Goal: Task Accomplishment & Management: Manage account settings

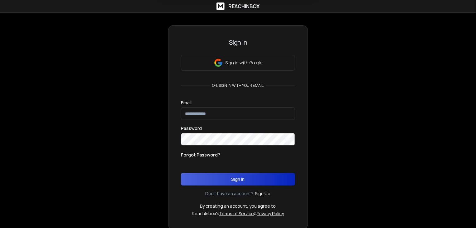
type input "**********"
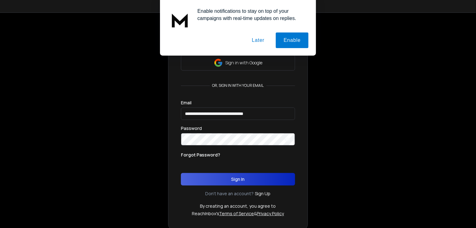
drag, startPoint x: 225, startPoint y: 178, endPoint x: 229, endPoint y: 174, distance: 6.2
click at [225, 178] on button "Sign In" at bounding box center [238, 179] width 114 height 12
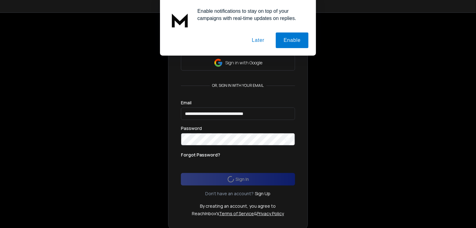
click at [258, 43] on button "Later" at bounding box center [258, 40] width 28 height 16
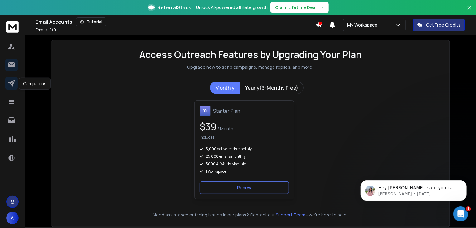
click at [11, 82] on icon at bounding box center [11, 83] width 7 height 7
click at [9, 66] on icon at bounding box center [11, 64] width 6 height 5
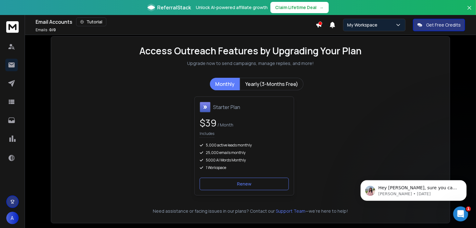
click at [387, 28] on button "My Workspace" at bounding box center [374, 25] width 62 height 12
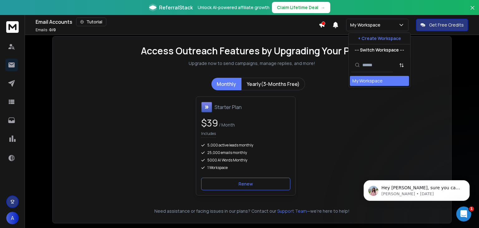
click at [373, 51] on p "--- Switch Workspace ---" at bounding box center [380, 50] width 50 height 6
click at [368, 78] on div "My Workspace" at bounding box center [368, 81] width 30 height 6
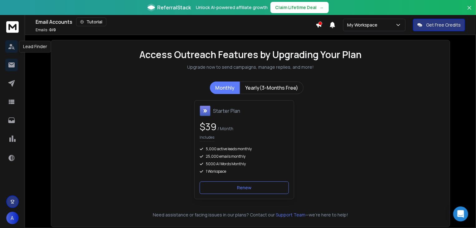
click at [11, 47] on icon at bounding box center [11, 47] width 6 height 3
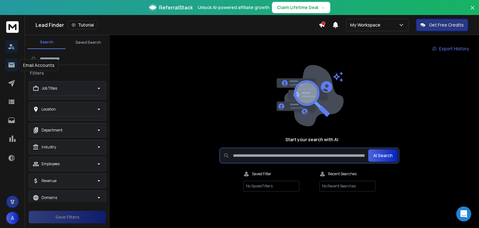
click at [10, 68] on icon at bounding box center [11, 64] width 7 height 7
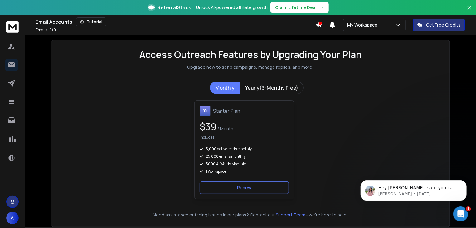
scroll to position [4, 0]
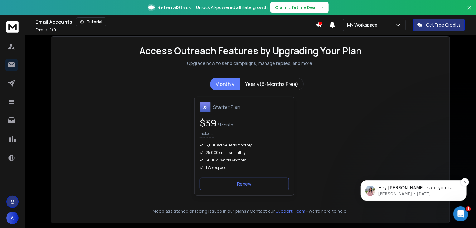
click at [425, 191] on p "[PERSON_NAME] • [DATE]" at bounding box center [418, 194] width 80 height 6
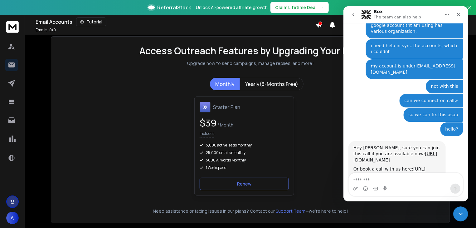
scroll to position [344, 0]
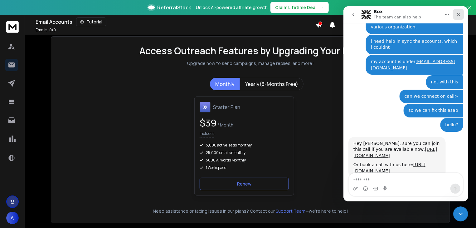
click at [458, 13] on icon "Close" at bounding box center [458, 14] width 5 height 5
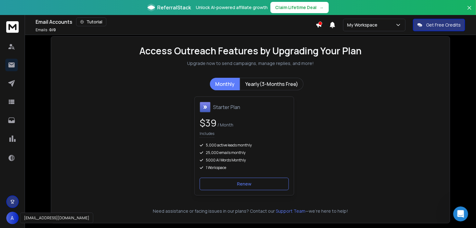
click at [13, 214] on span "A" at bounding box center [12, 218] width 12 height 12
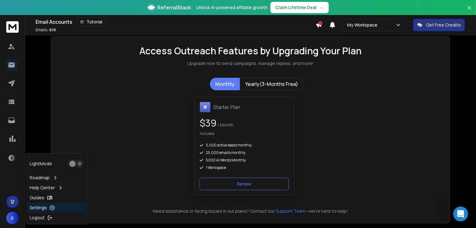
click at [47, 207] on div "Settings" at bounding box center [56, 207] width 59 height 10
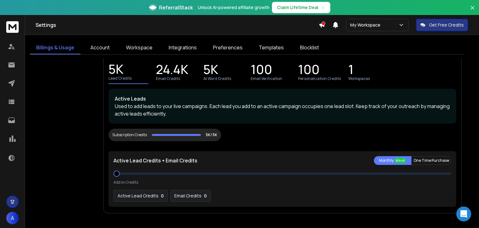
scroll to position [21, 0]
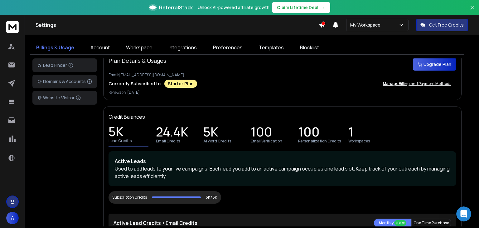
click at [102, 44] on link "Account" at bounding box center [100, 47] width 32 height 13
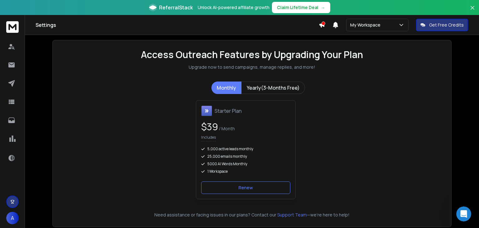
click at [474, 7] on icon "Close banner" at bounding box center [473, 8] width 6 height 6
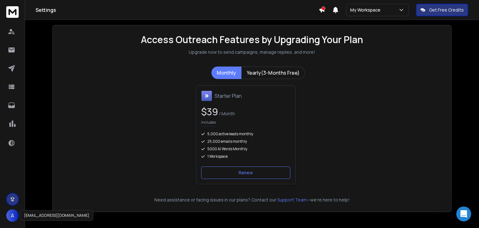
click at [8, 212] on span "A" at bounding box center [12, 215] width 12 height 12
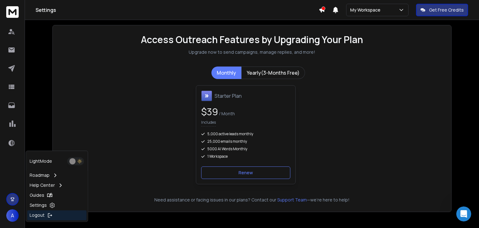
click at [34, 212] on p "Logout" at bounding box center [37, 215] width 15 height 6
